Goal: Task Accomplishment & Management: Manage account settings

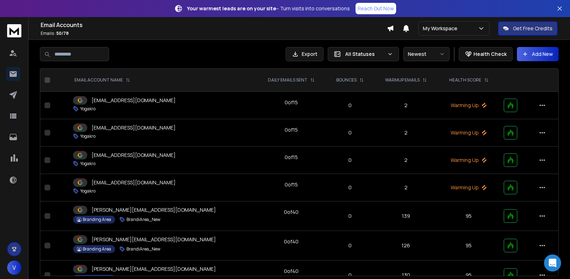
click at [379, 57] on p "All Statuses" at bounding box center [364, 54] width 39 height 7
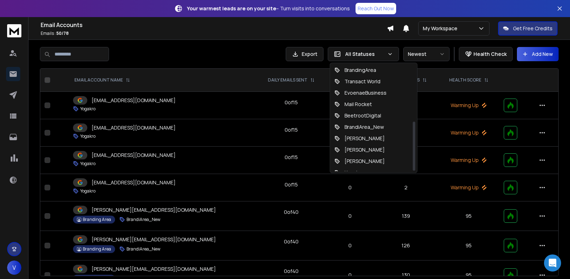
scroll to position [123, 0]
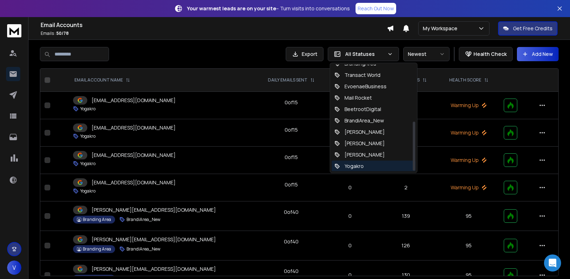
click at [346, 165] on div "Yogakro" at bounding box center [349, 166] width 29 height 7
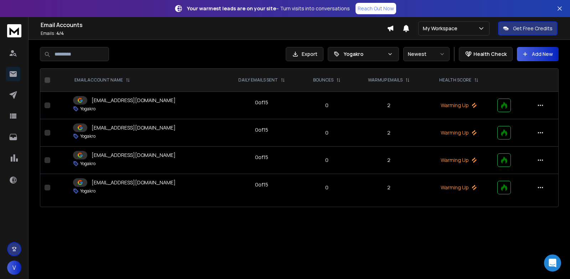
click at [238, 112] on tr "[EMAIL_ADDRESS][DOMAIN_NAME] Yogakro 0 of 15 0 2 Warming Up" at bounding box center [299, 105] width 518 height 27
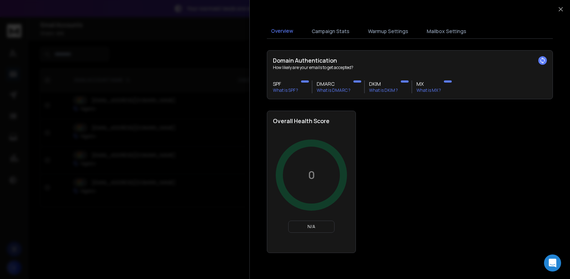
click at [326, 35] on button "Campaign Stats" at bounding box center [331, 32] width 46 height 16
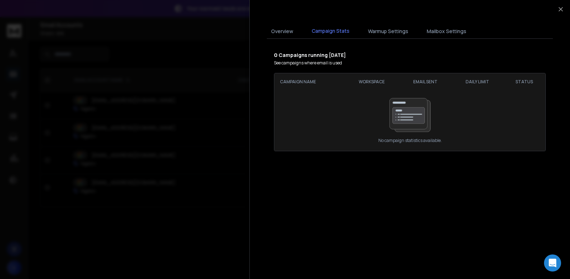
click at [287, 35] on button "Overview" at bounding box center [282, 32] width 31 height 16
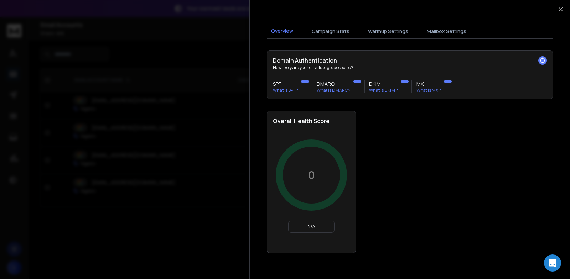
click at [375, 35] on button "Warmup Settings" at bounding box center [388, 32] width 49 height 16
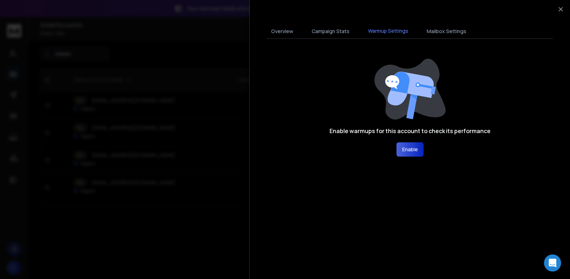
click at [418, 148] on button "Enable" at bounding box center [410, 150] width 27 height 14
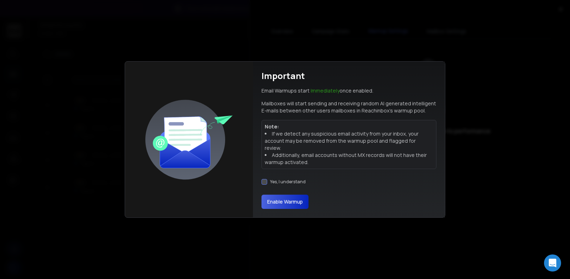
click at [284, 202] on button "Enable Warmup" at bounding box center [285, 202] width 47 height 14
click at [263, 179] on button "Yes, I understand" at bounding box center [265, 182] width 6 height 6
click at [279, 199] on button "Enable Warmup" at bounding box center [285, 202] width 47 height 14
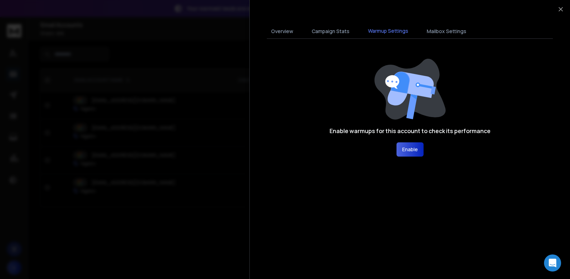
click at [564, 7] on div "Multi Select Table Sheet Overview Campaign Stats Warmup Settings Mailbox Settin…" at bounding box center [409, 139] width 321 height 279
click at [562, 11] on icon "button" at bounding box center [560, 9] width 7 height 7
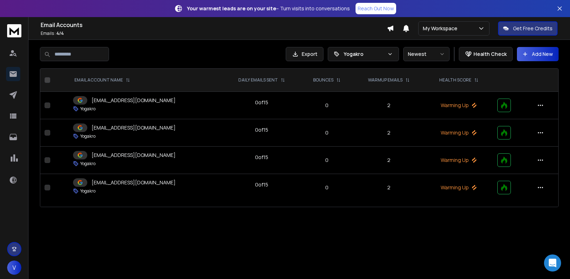
click at [434, 56] on button "Newest" at bounding box center [426, 54] width 46 height 14
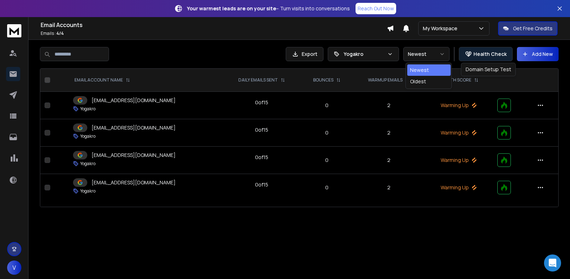
click at [469, 56] on icon at bounding box center [468, 54] width 7 height 7
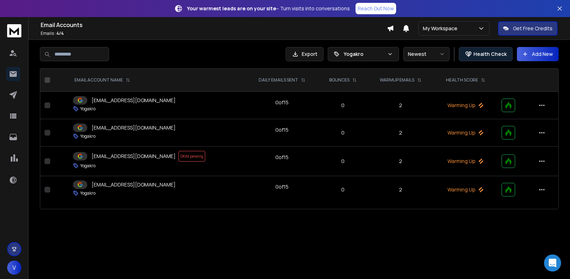
click at [380, 109] on td "2" at bounding box center [400, 105] width 67 height 27
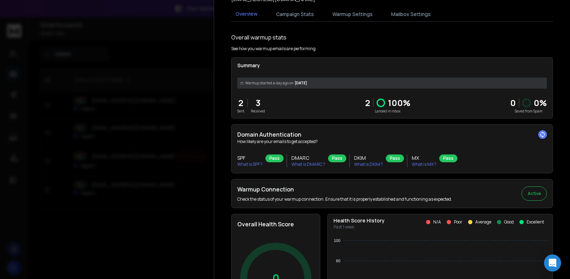
scroll to position [24, 0]
click at [154, 178] on div at bounding box center [285, 139] width 570 height 279
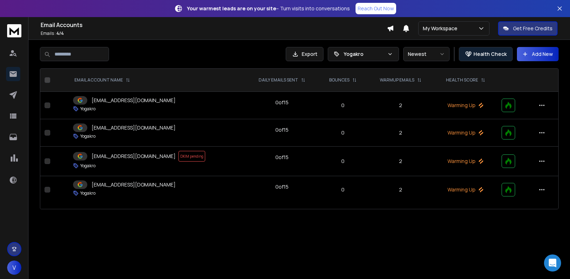
click at [236, 110] on div "Yogakro" at bounding box center [157, 109] width 168 height 6
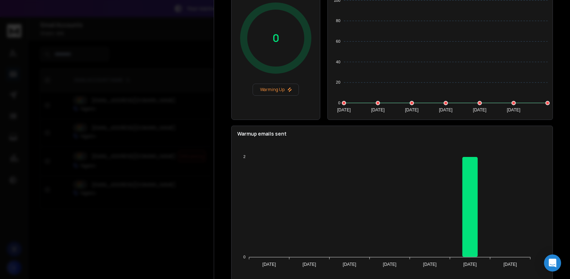
scroll to position [266, 0]
click at [181, 166] on div at bounding box center [285, 139] width 570 height 279
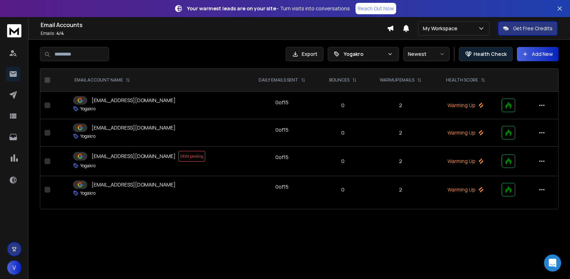
click at [236, 189] on td "[EMAIL_ADDRESS][DOMAIN_NAME] Yogakro" at bounding box center [157, 189] width 177 height 27
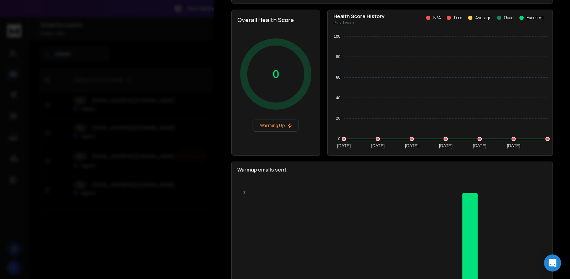
scroll to position [285, 0]
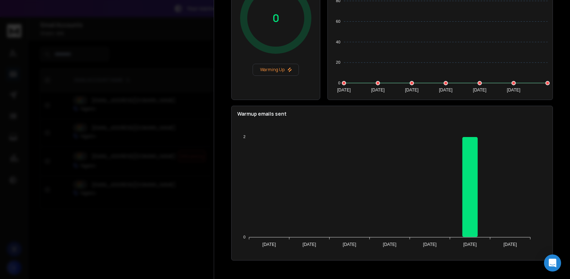
click at [196, 107] on div at bounding box center [285, 139] width 570 height 279
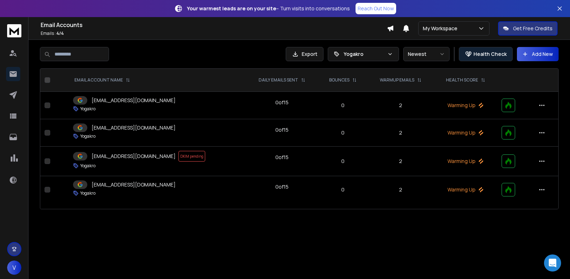
click at [412, 105] on td "2" at bounding box center [400, 105] width 67 height 27
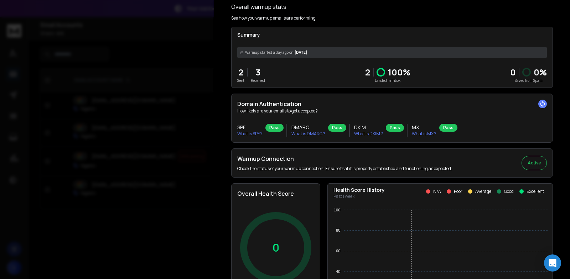
scroll to position [0, 0]
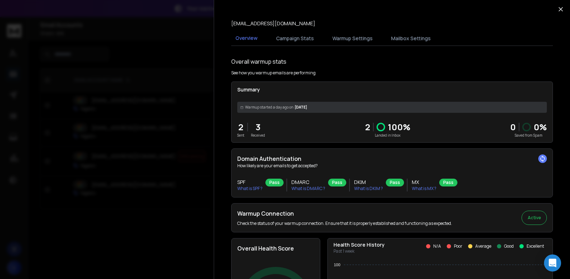
click at [561, 11] on icon "button" at bounding box center [561, 9] width 4 height 4
